Goal: Task Accomplishment & Management: Complete application form

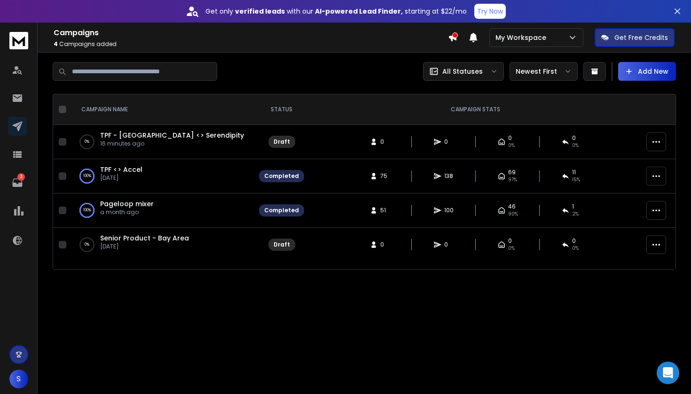
click at [655, 70] on button "Add New" at bounding box center [647, 71] width 58 height 19
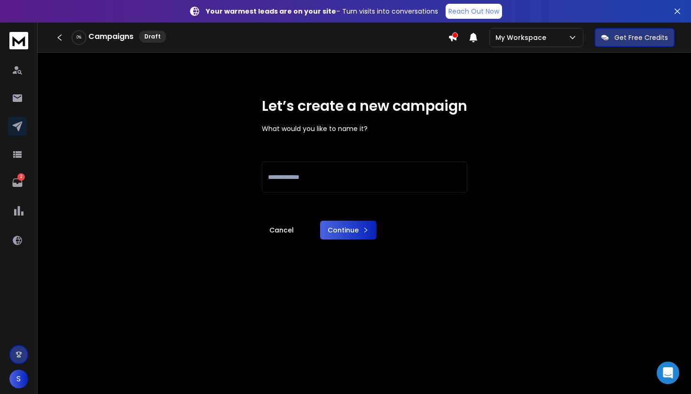
click at [306, 170] on input at bounding box center [364, 177] width 205 height 31
type input "*"
type input "**********"
click at [349, 232] on button "Continue" at bounding box center [348, 230] width 56 height 19
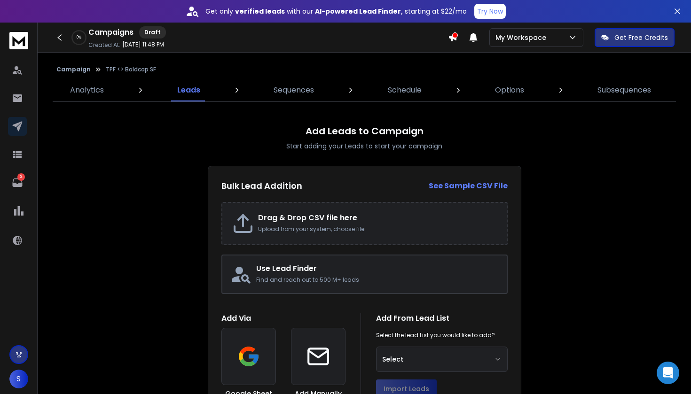
click at [615, 237] on div "Add Leads to Campaign Start adding your Leads to start your campaign Bulk Lead …" at bounding box center [363, 264] width 615 height 299
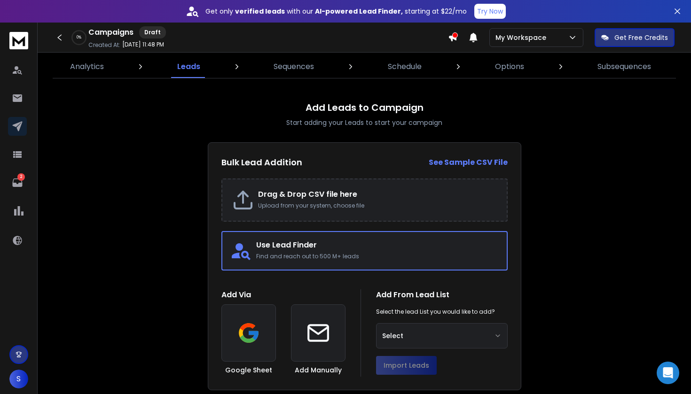
click at [407, 262] on div "Use Lead Finder Find and reach out to 500 M+ leads" at bounding box center [377, 251] width 243 height 23
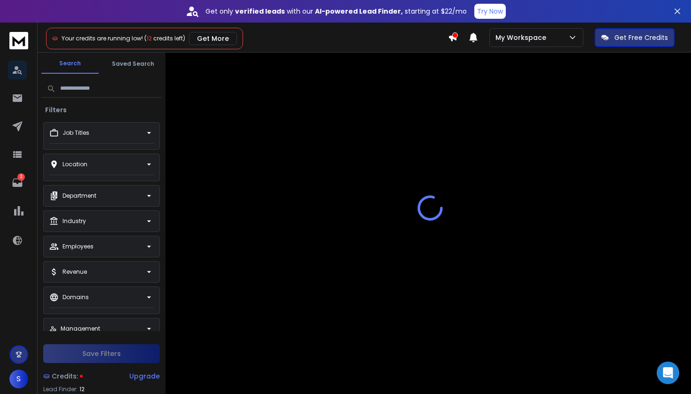
scroll to position [23, 0]
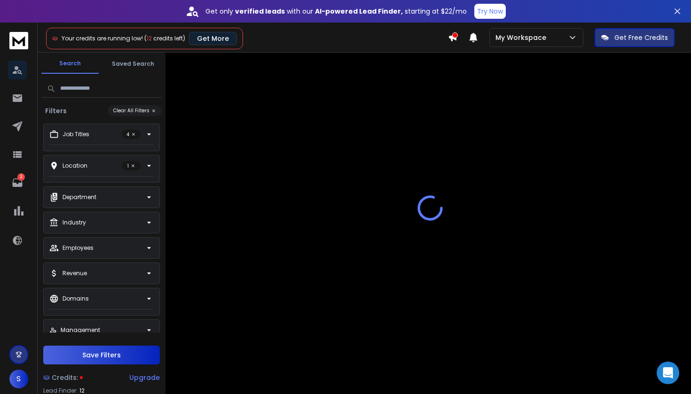
click at [210, 38] on button "Get More" at bounding box center [213, 38] width 48 height 13
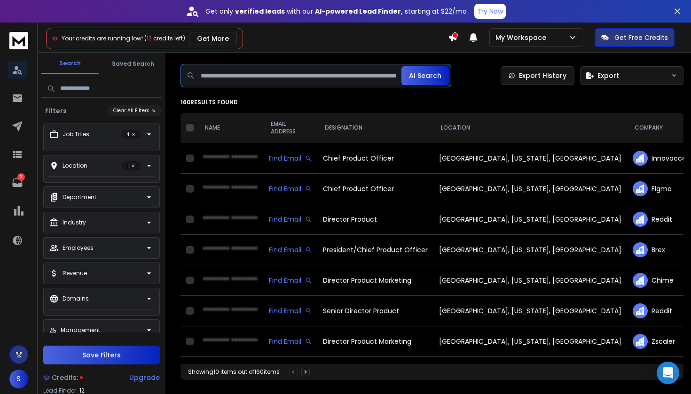
click at [96, 137] on div "Job Titles 4" at bounding box center [101, 134] width 104 height 9
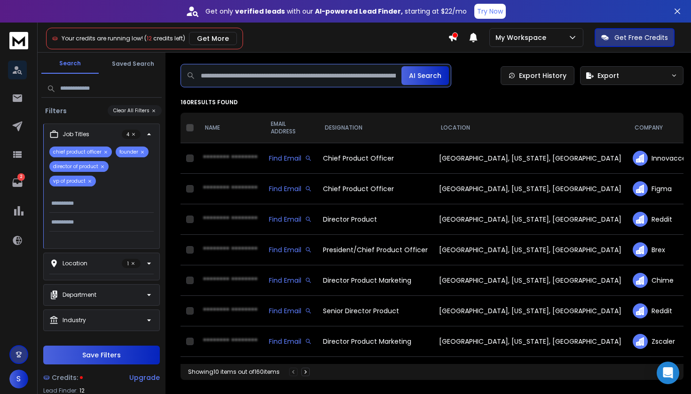
click at [105, 150] on icon at bounding box center [105, 152] width 5 height 5
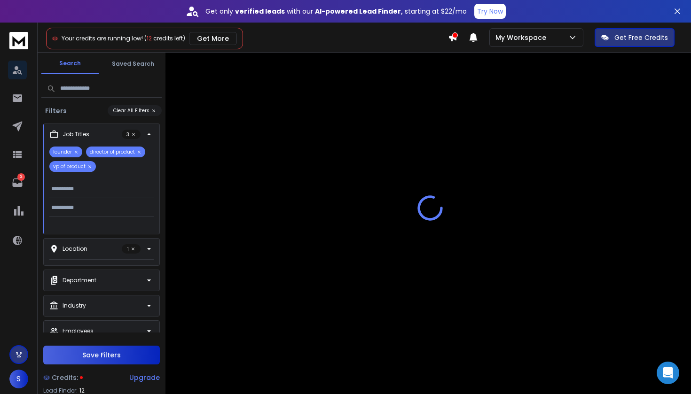
click at [89, 165] on icon at bounding box center [89, 166] width 5 height 5
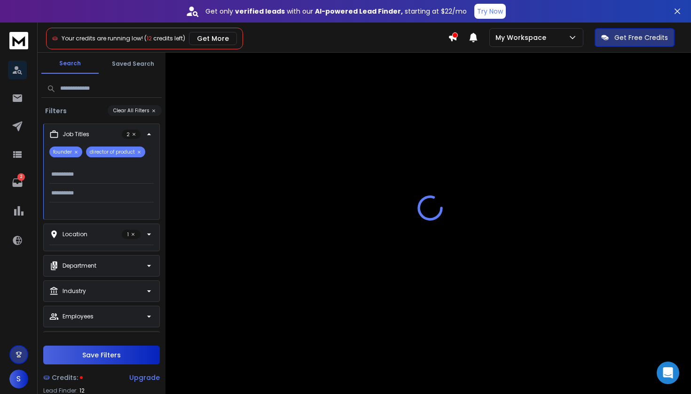
click at [138, 150] on icon at bounding box center [139, 152] width 5 height 5
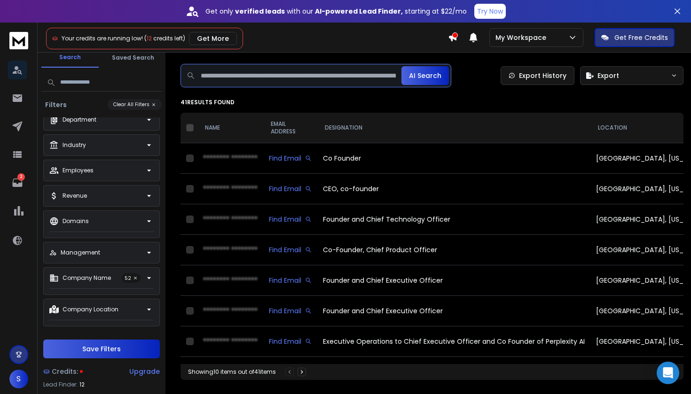
scroll to position [6, 0]
click at [89, 274] on p "Company Name" at bounding box center [86, 278] width 48 height 8
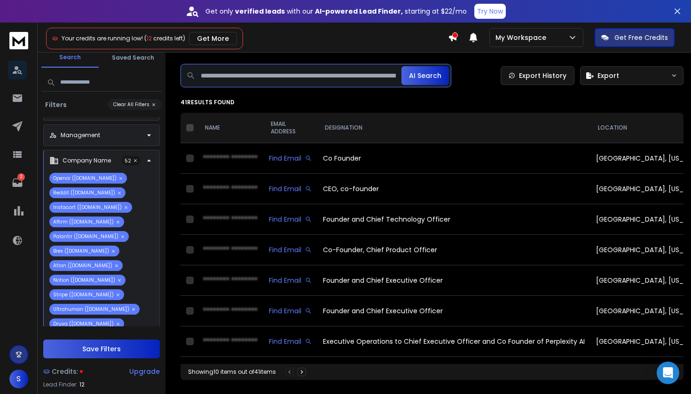
scroll to position [248, 0]
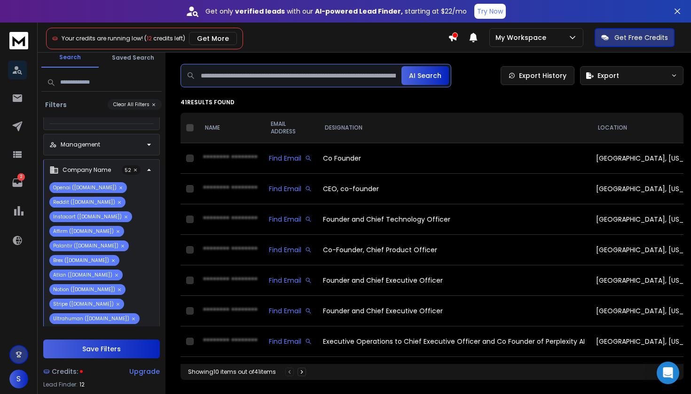
click at [89, 348] on button "Save Filters" at bounding box center [101, 349] width 117 height 19
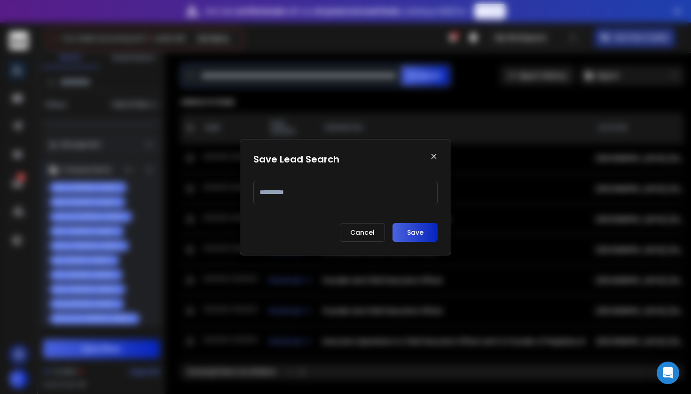
click at [436, 163] on div "Save Lead Search" at bounding box center [345, 159] width 184 height 13
click at [368, 191] on input at bounding box center [345, 192] width 184 height 23
type input "**********"
click at [409, 232] on button "Save" at bounding box center [414, 232] width 45 height 19
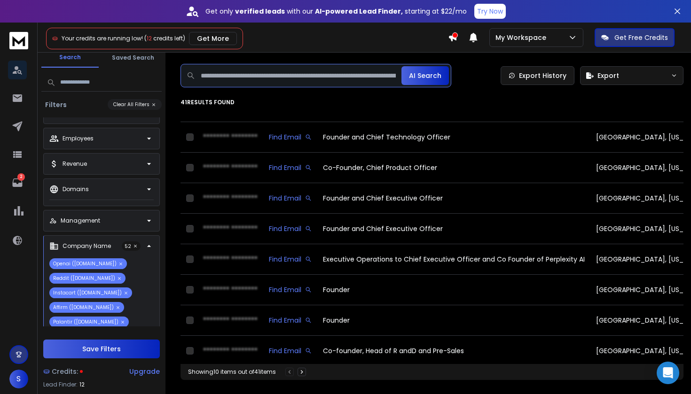
scroll to position [165, 0]
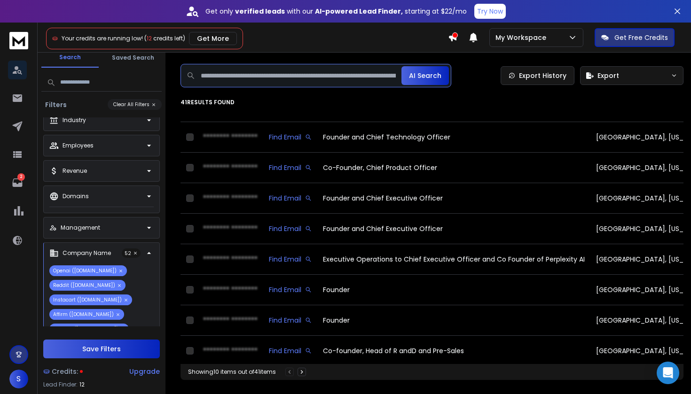
click at [117, 285] on icon at bounding box center [119, 285] width 5 height 5
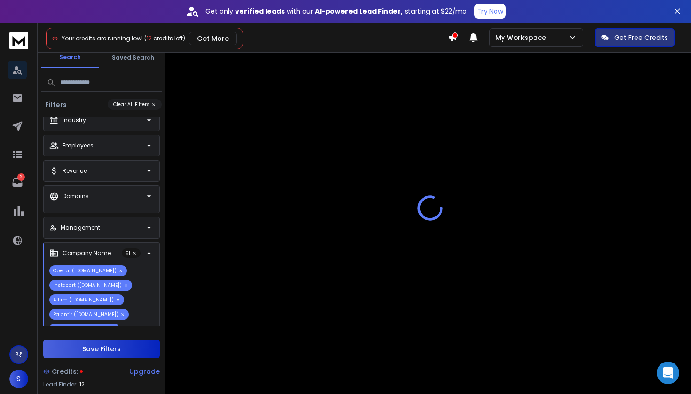
click at [118, 271] on icon at bounding box center [120, 271] width 5 height 5
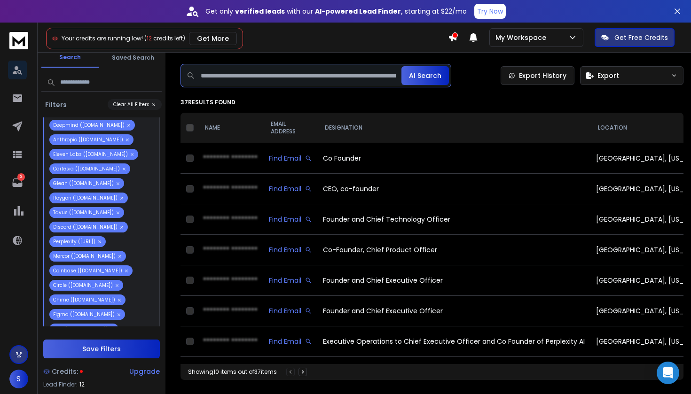
scroll to position [459, 0]
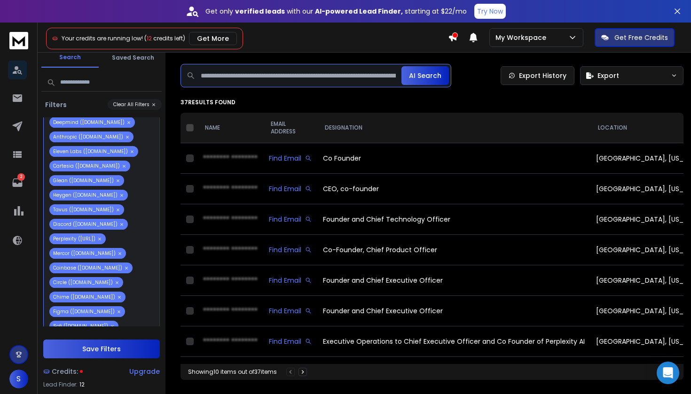
click at [102, 237] on icon at bounding box center [99, 239] width 5 height 5
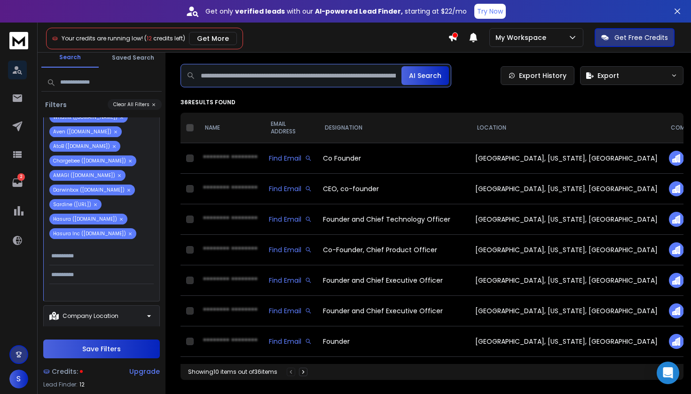
scroll to position [908, 0]
click at [189, 128] on button "Select this Page" at bounding box center [190, 128] width 8 height 8
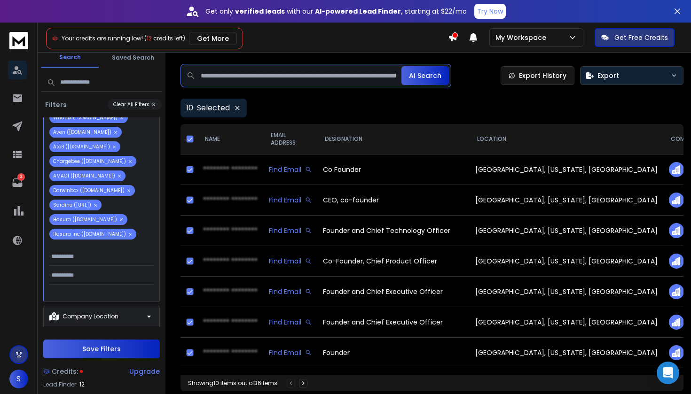
click at [616, 77] on span "Export" at bounding box center [608, 75] width 22 height 9
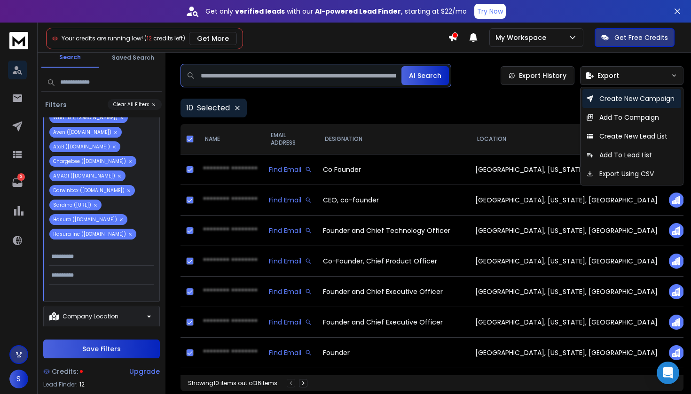
click at [546, 115] on div "AI Search Export History Export 10 Selected NAME EMAIL ADDRESS DESIGNATION LOCA…" at bounding box center [431, 247] width 503 height 367
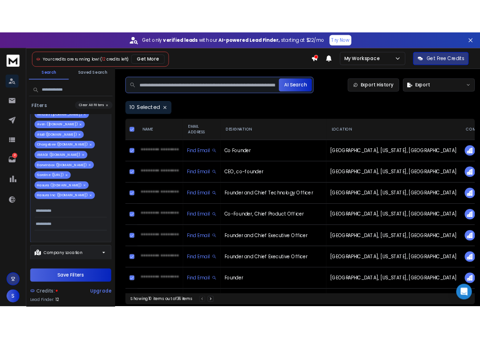
scroll to position [0, 0]
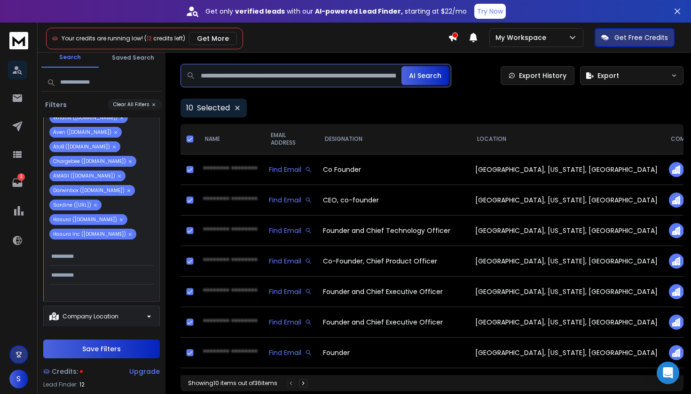
click at [240, 110] on icon at bounding box center [238, 108] width 8 height 8
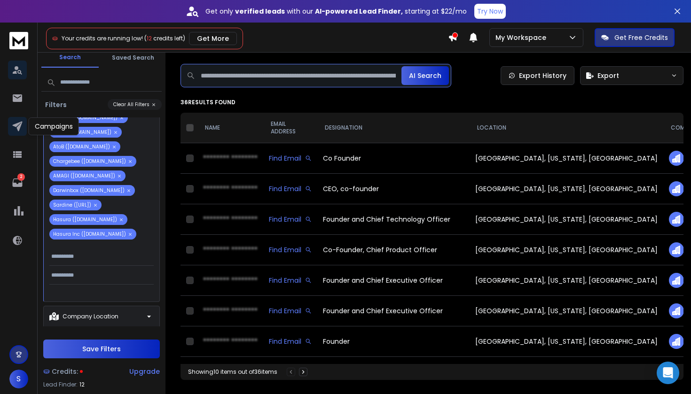
click at [17, 125] on icon at bounding box center [17, 126] width 10 height 10
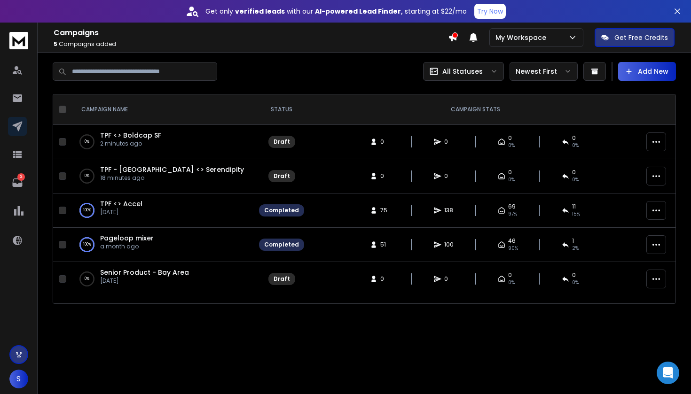
click at [146, 131] on span "TPF <> Boldcap SF" at bounding box center [130, 135] width 61 height 9
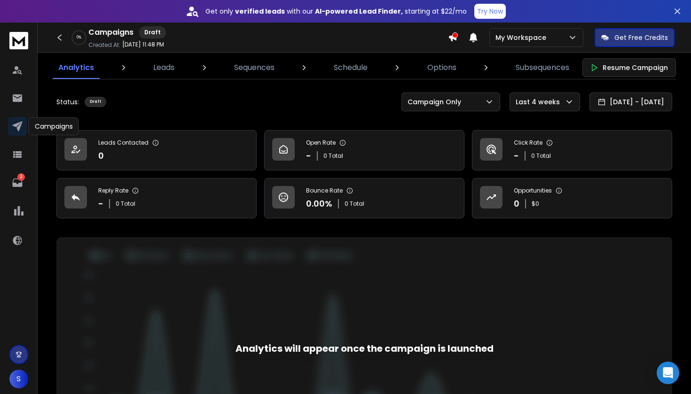
click at [31, 126] on div "Campaigns" at bounding box center [54, 126] width 50 height 18
click at [21, 129] on icon at bounding box center [17, 126] width 11 height 11
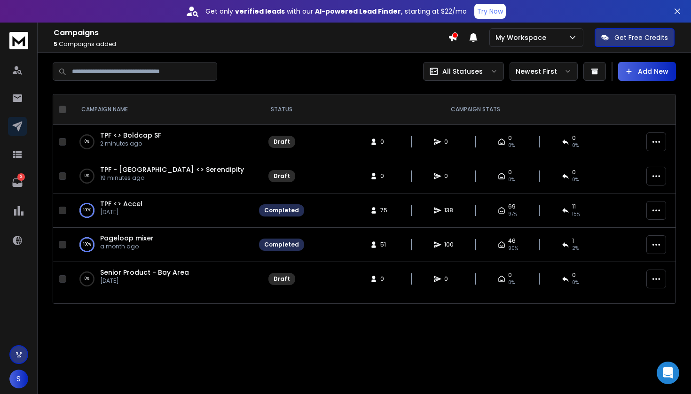
click at [127, 199] on span "TPF <> Accel" at bounding box center [121, 203] width 42 height 9
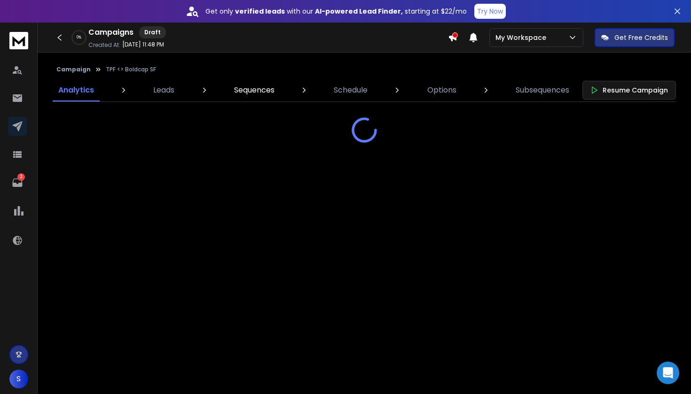
click at [242, 79] on link "Sequences" at bounding box center [254, 90] width 52 height 23
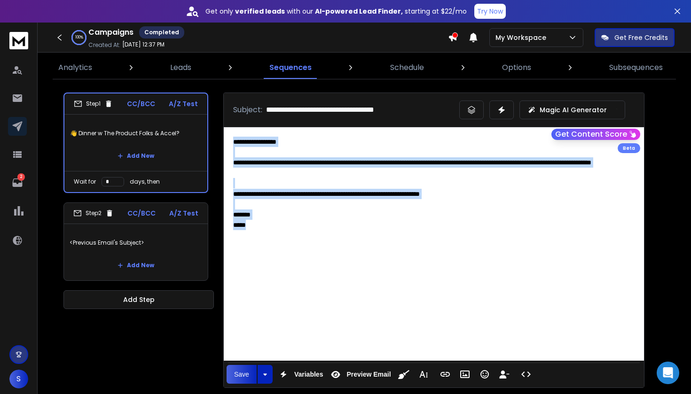
drag, startPoint x: 254, startPoint y: 224, endPoint x: 235, endPoint y: 140, distance: 85.7
click at [235, 140] on div "**********" at bounding box center [434, 244] width 420 height 234
copy div "**********"
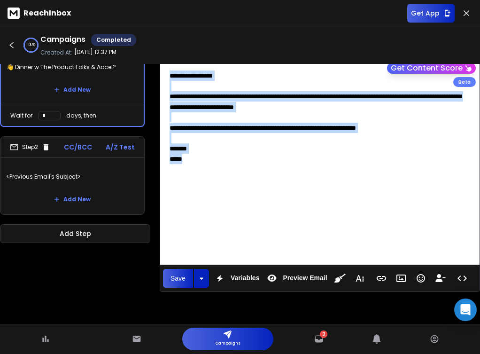
click at [99, 164] on p "<Previous Email's Subject>" at bounding box center [72, 177] width 132 height 26
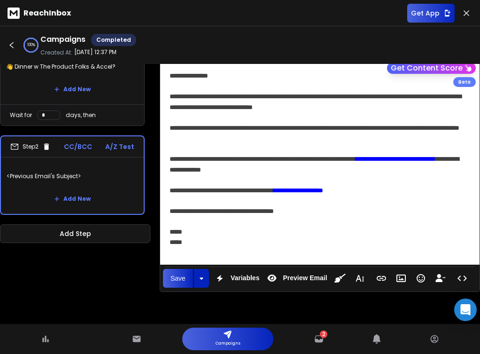
click at [211, 185] on div "**********" at bounding box center [320, 190] width 301 height 10
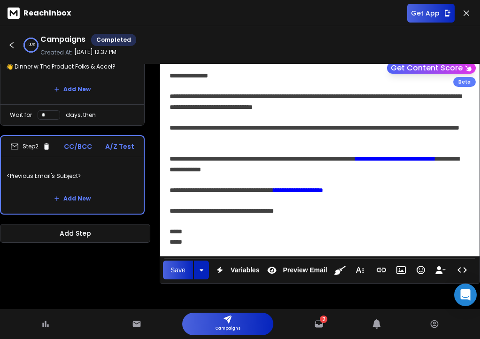
click at [228, 174] on div at bounding box center [320, 179] width 301 height 10
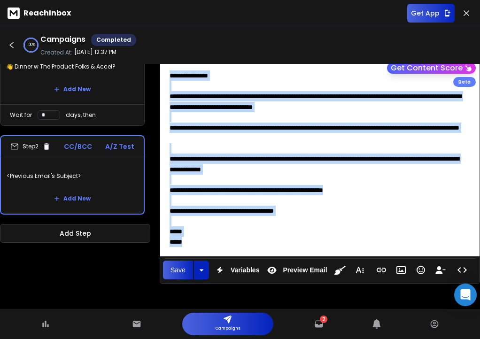
copy div "**********"
click at [259, 206] on div "**********" at bounding box center [320, 211] width 301 height 10
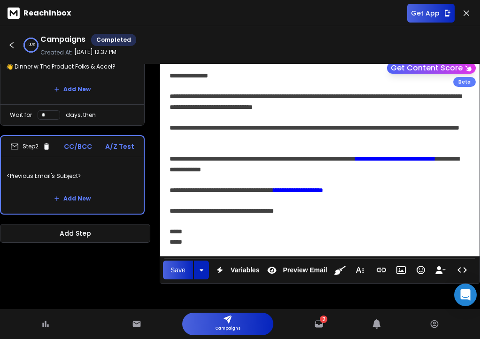
click at [468, 14] on icon at bounding box center [466, 13] width 8 height 8
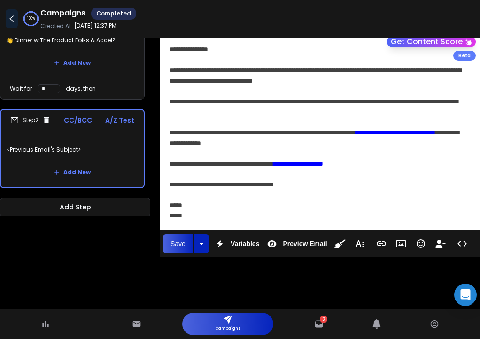
click at [15, 16] on icon at bounding box center [12, 19] width 8 height 8
